Goal: Task Accomplishment & Management: Manage account settings

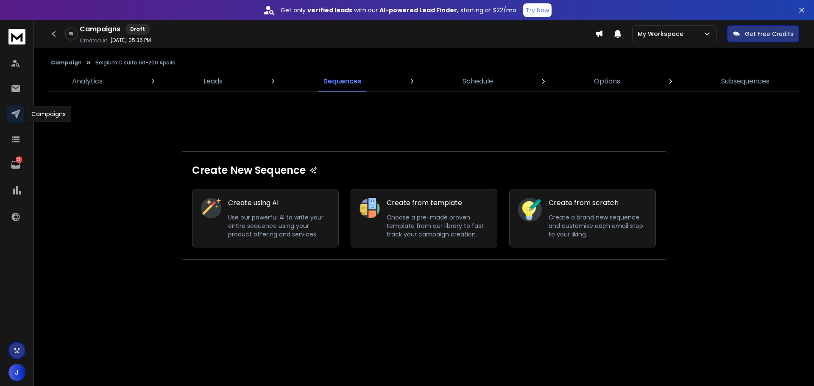
click at [13, 113] on icon at bounding box center [15, 113] width 9 height 9
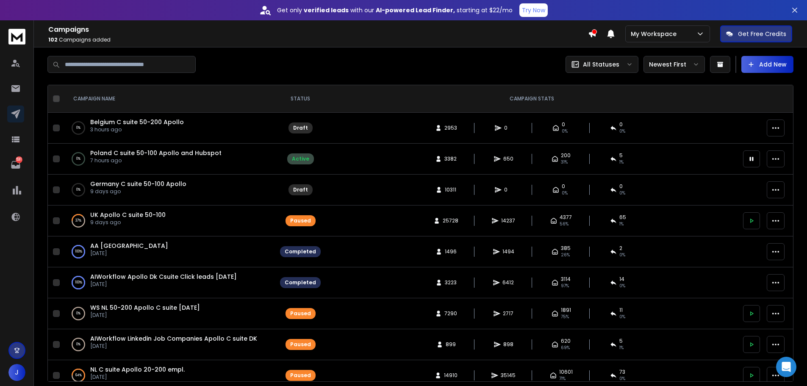
click at [201, 156] on span "Poland C suite 50-100 Apollo and Hubspot" at bounding box center [155, 153] width 131 height 8
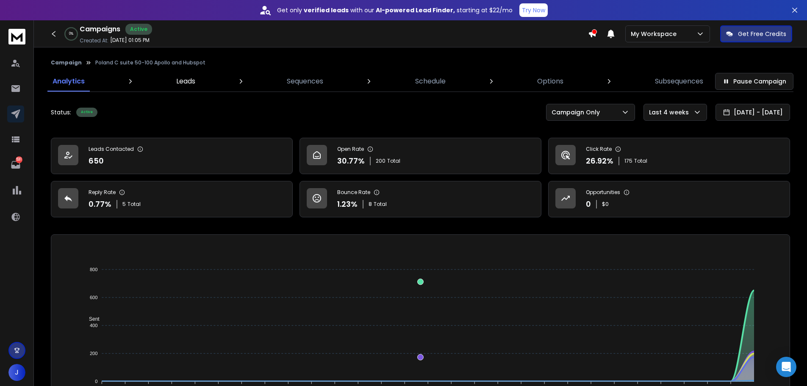
click at [188, 82] on p "Leads" at bounding box center [185, 81] width 19 height 10
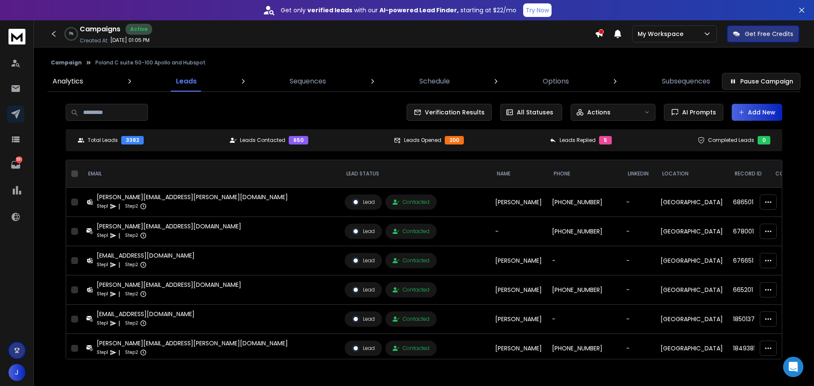
click at [74, 84] on p "Analytics" at bounding box center [68, 81] width 31 height 10
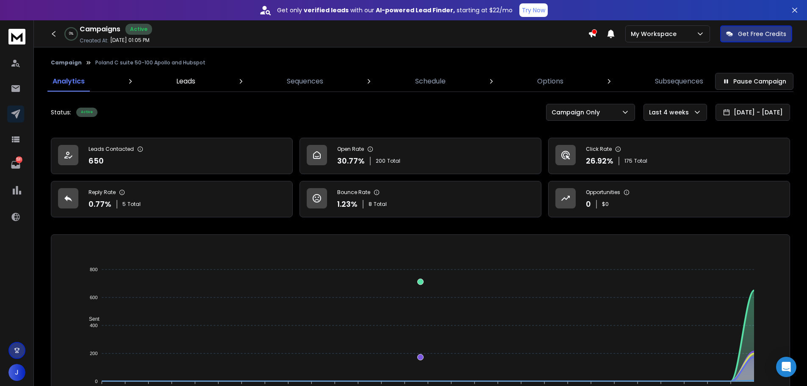
click at [183, 83] on p "Leads" at bounding box center [185, 81] width 19 height 10
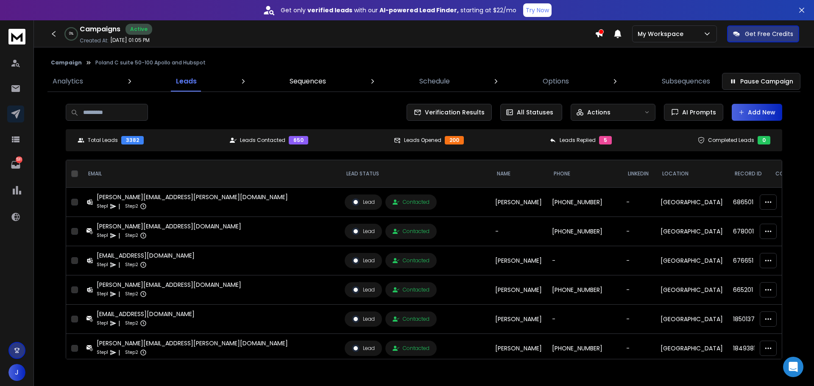
click at [308, 83] on p "Sequences" at bounding box center [307, 81] width 36 height 10
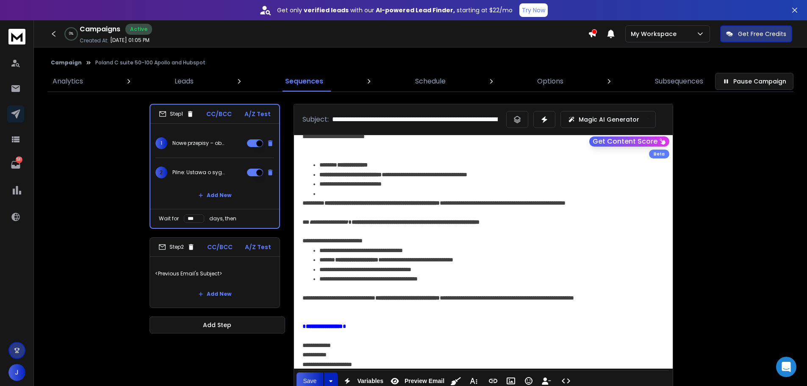
scroll to position [108, 0]
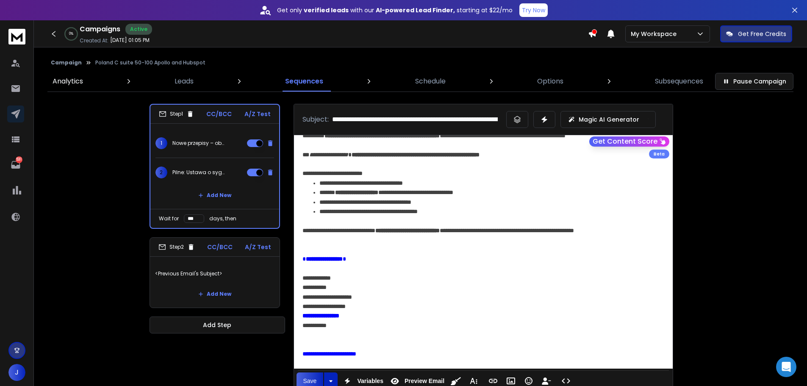
click at [74, 86] on p "Analytics" at bounding box center [68, 81] width 31 height 10
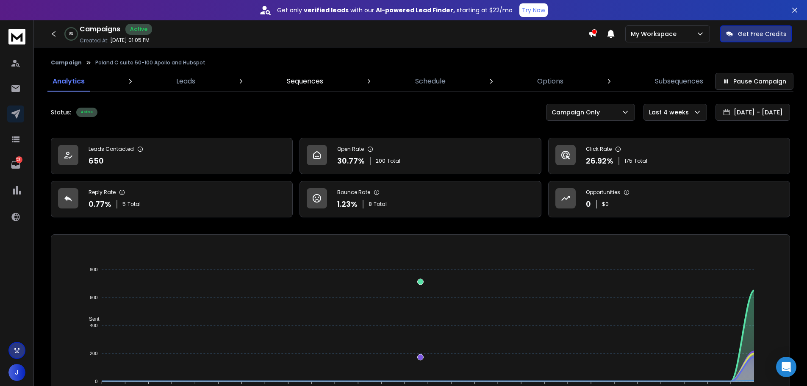
click at [285, 80] on link "Sequences" at bounding box center [305, 81] width 47 height 20
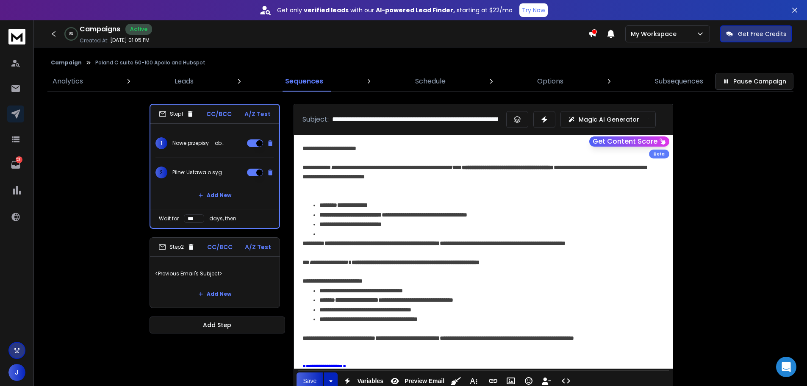
click at [194, 173] on p "Pilne: Ustawa o sygnalistach – termin dla firm 50+ pracowników" at bounding box center [200, 172] width 54 height 7
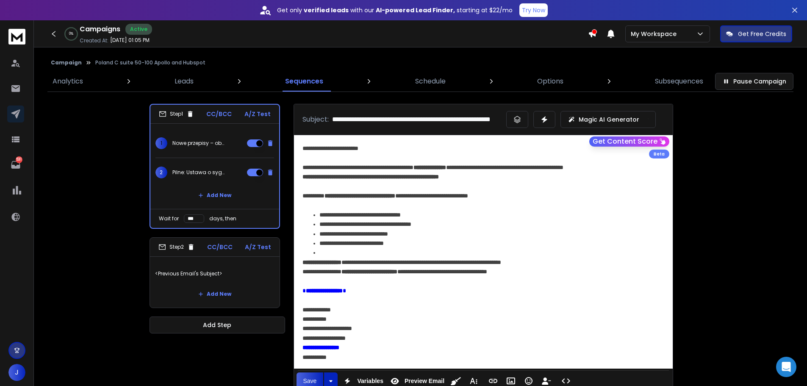
click at [189, 144] on p "Nowe przepisy – obowiązek systemu dla sygnalistów (firma powyżej 50 pracowników…" at bounding box center [200, 143] width 54 height 7
type input "**********"
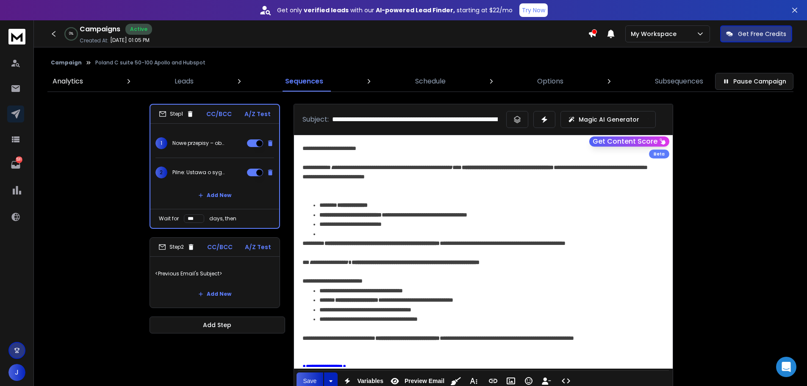
click at [58, 81] on p "Analytics" at bounding box center [68, 81] width 31 height 10
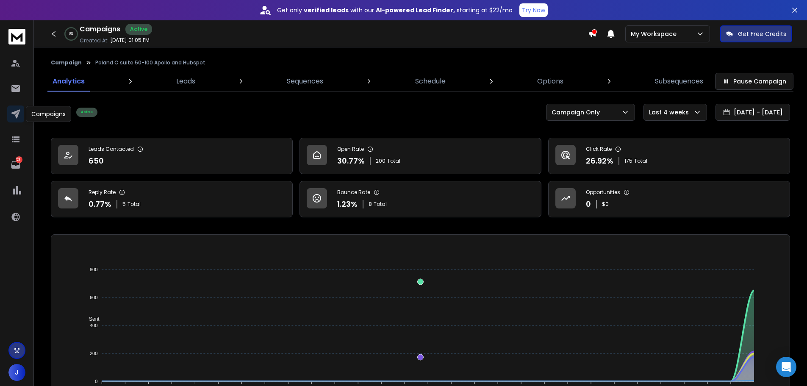
click at [13, 111] on icon at bounding box center [16, 114] width 10 height 10
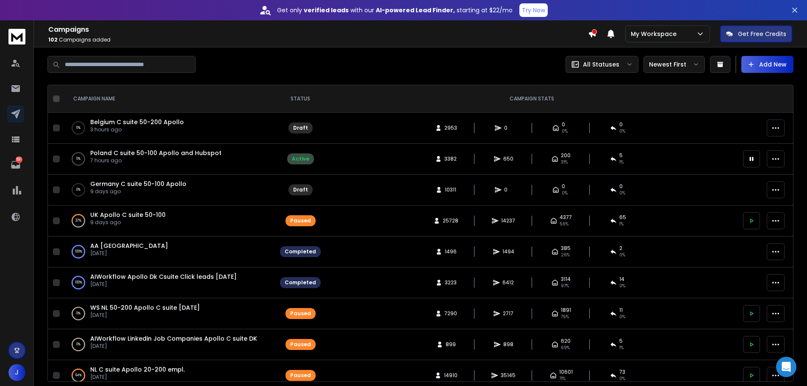
click at [169, 185] on span "Germany C suite 50-100 Apollo" at bounding box center [138, 184] width 96 height 8
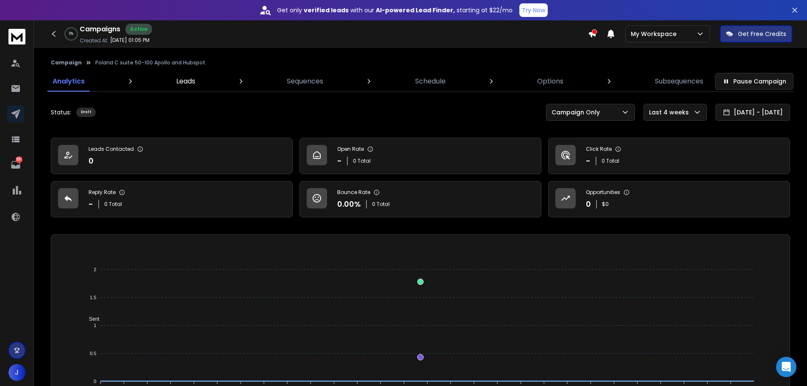
click at [189, 83] on p "Leads" at bounding box center [185, 81] width 19 height 10
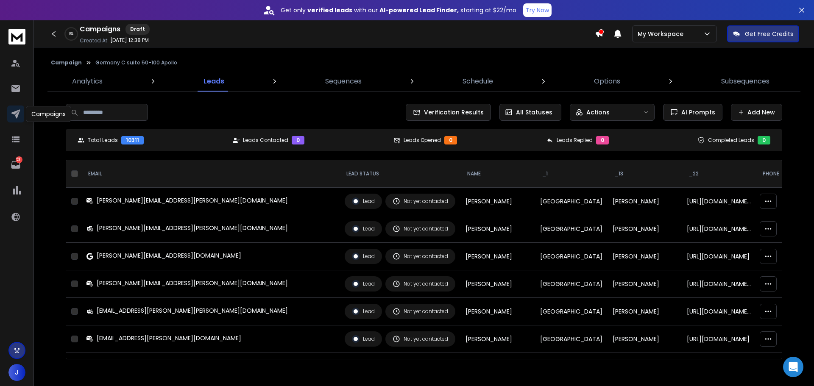
click at [19, 116] on icon at bounding box center [16, 114] width 10 height 10
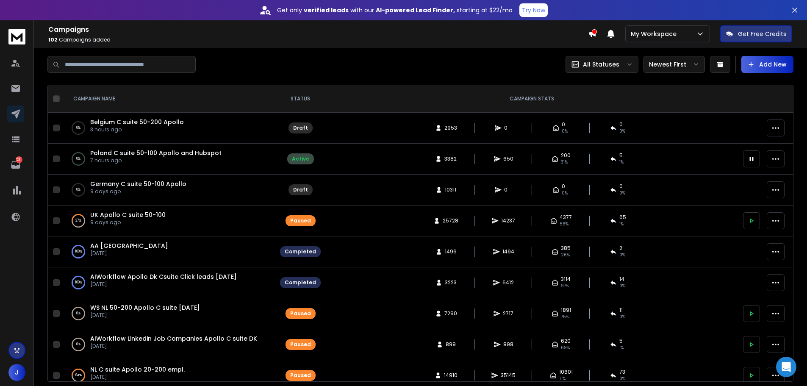
click at [159, 309] on span "WS NL 50-200 Apollo C suite june 2025" at bounding box center [145, 307] width 110 height 8
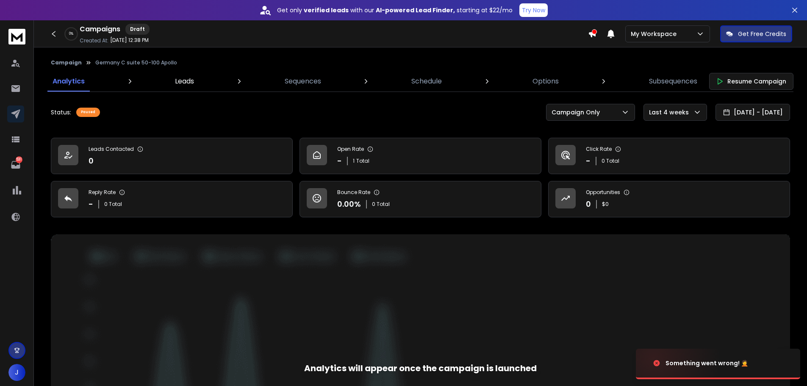
click at [191, 83] on p "Leads" at bounding box center [184, 81] width 19 height 10
